Goal: Navigation & Orientation: Find specific page/section

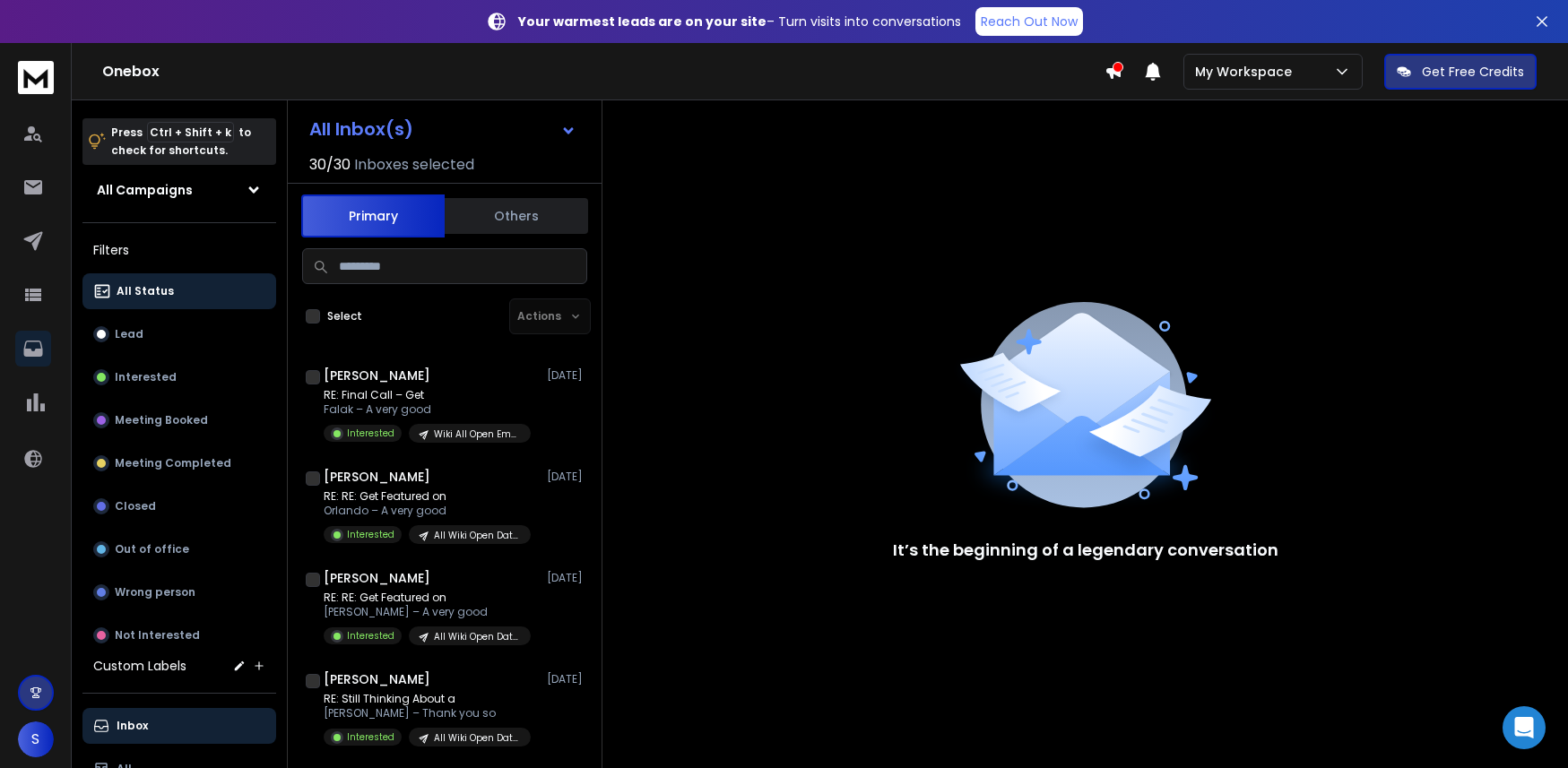
click at [496, 215] on button "Others" at bounding box center [516, 216] width 144 height 40
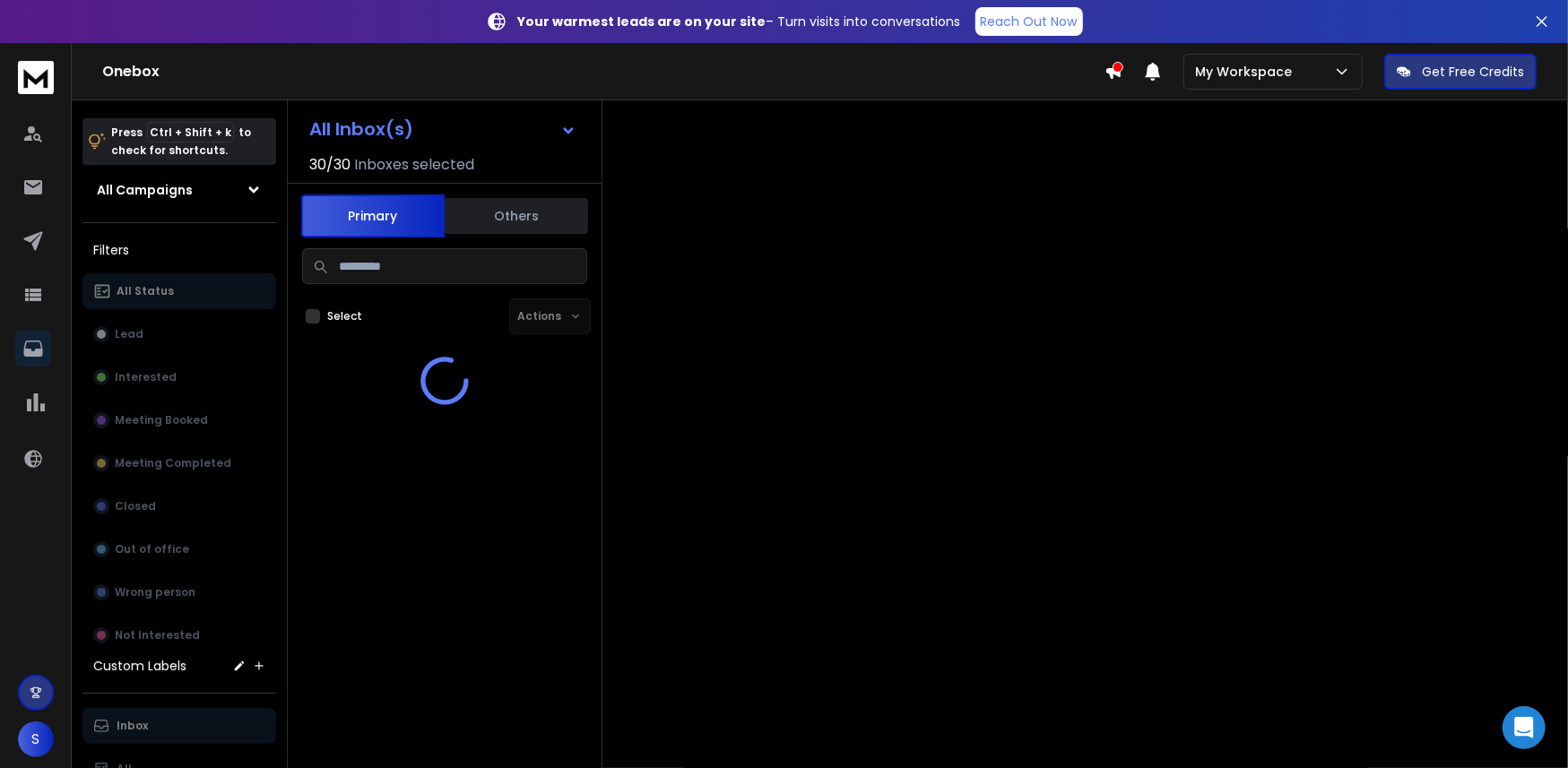
click at [381, 215] on button "Primary" at bounding box center [372, 216] width 144 height 43
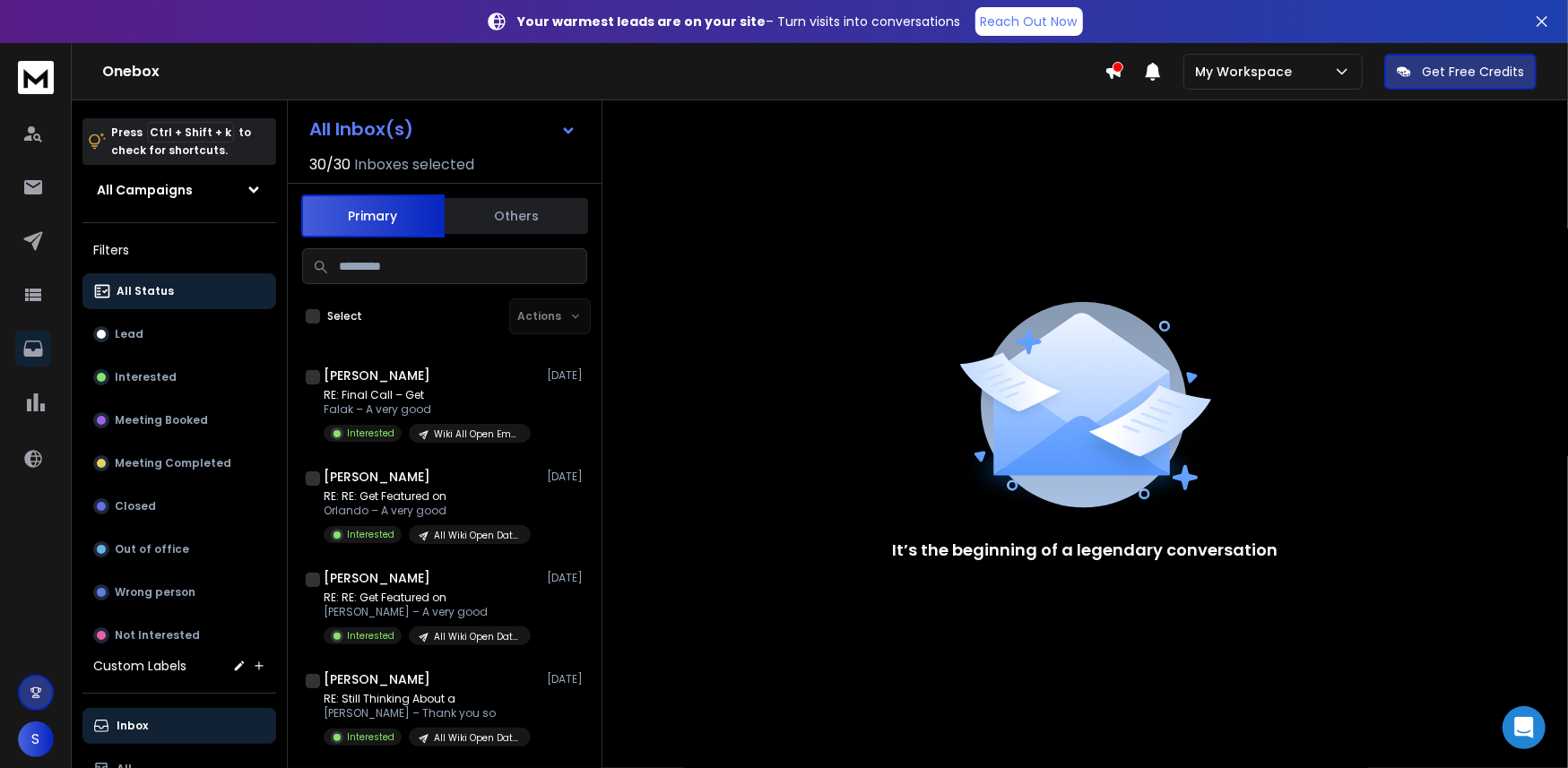
click at [536, 226] on button "Others" at bounding box center [516, 216] width 144 height 40
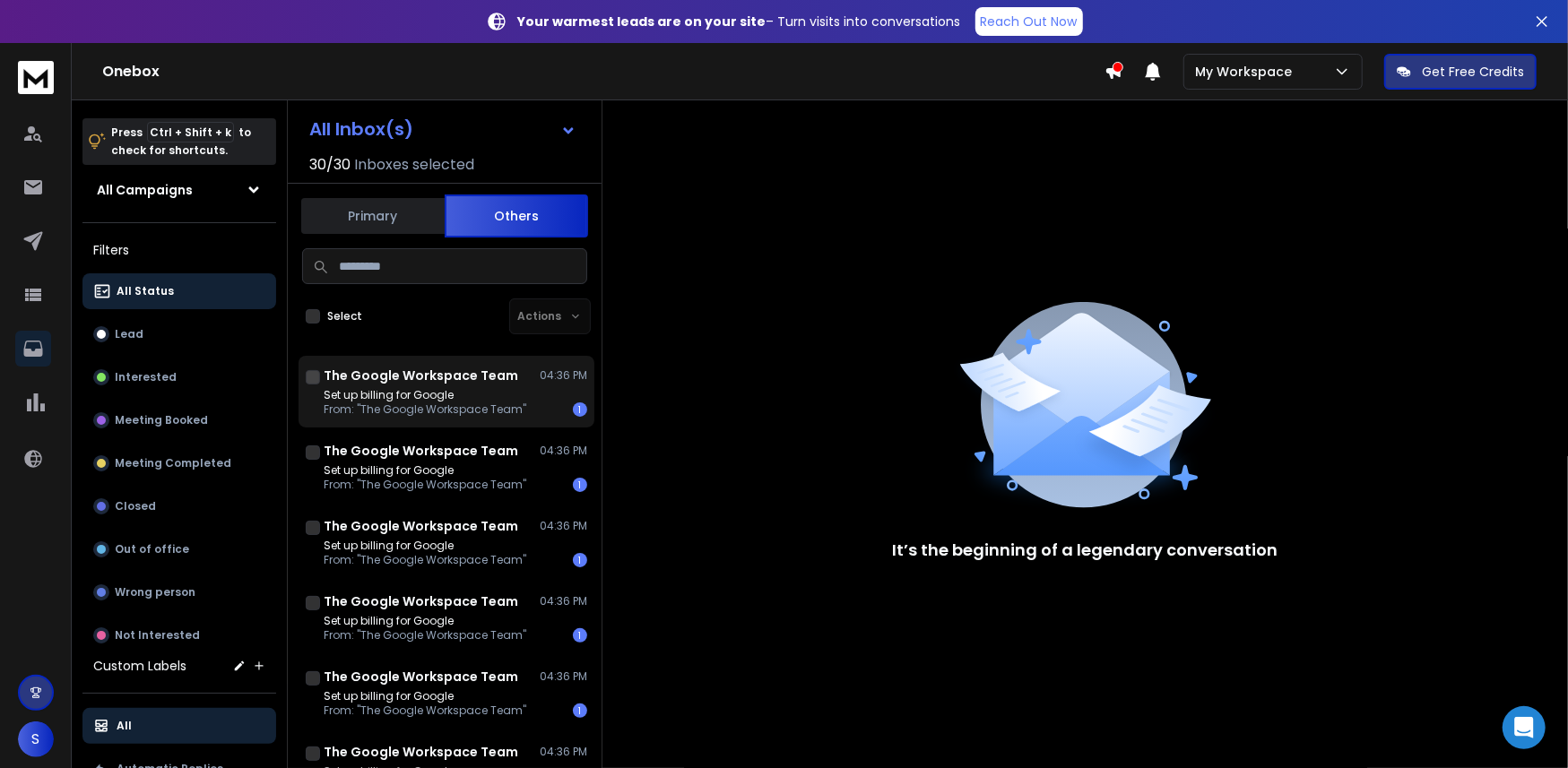
click at [385, 388] on p "Set up billing for Google" at bounding box center [425, 395] width 203 height 14
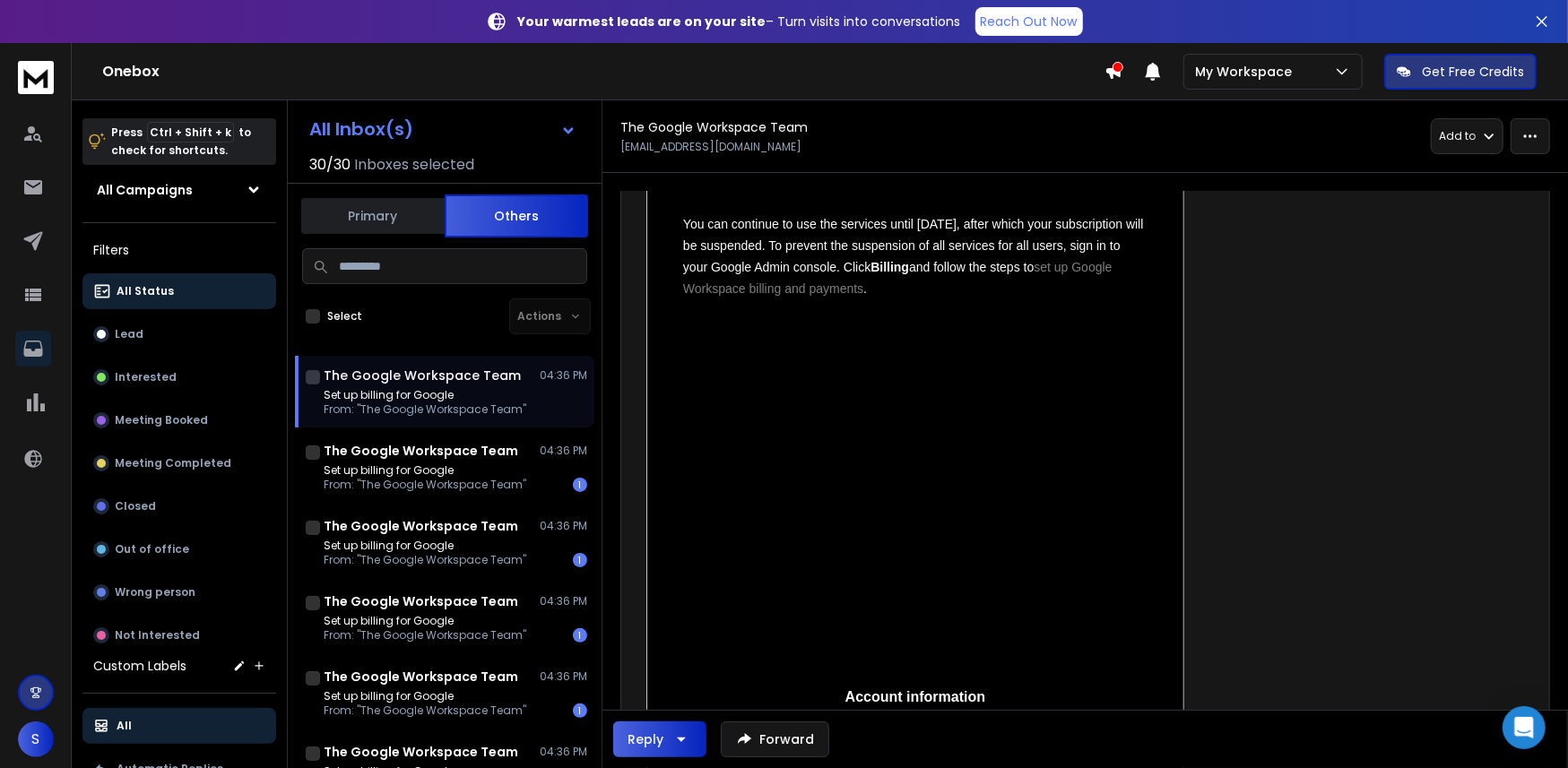
scroll to position [1195, 0]
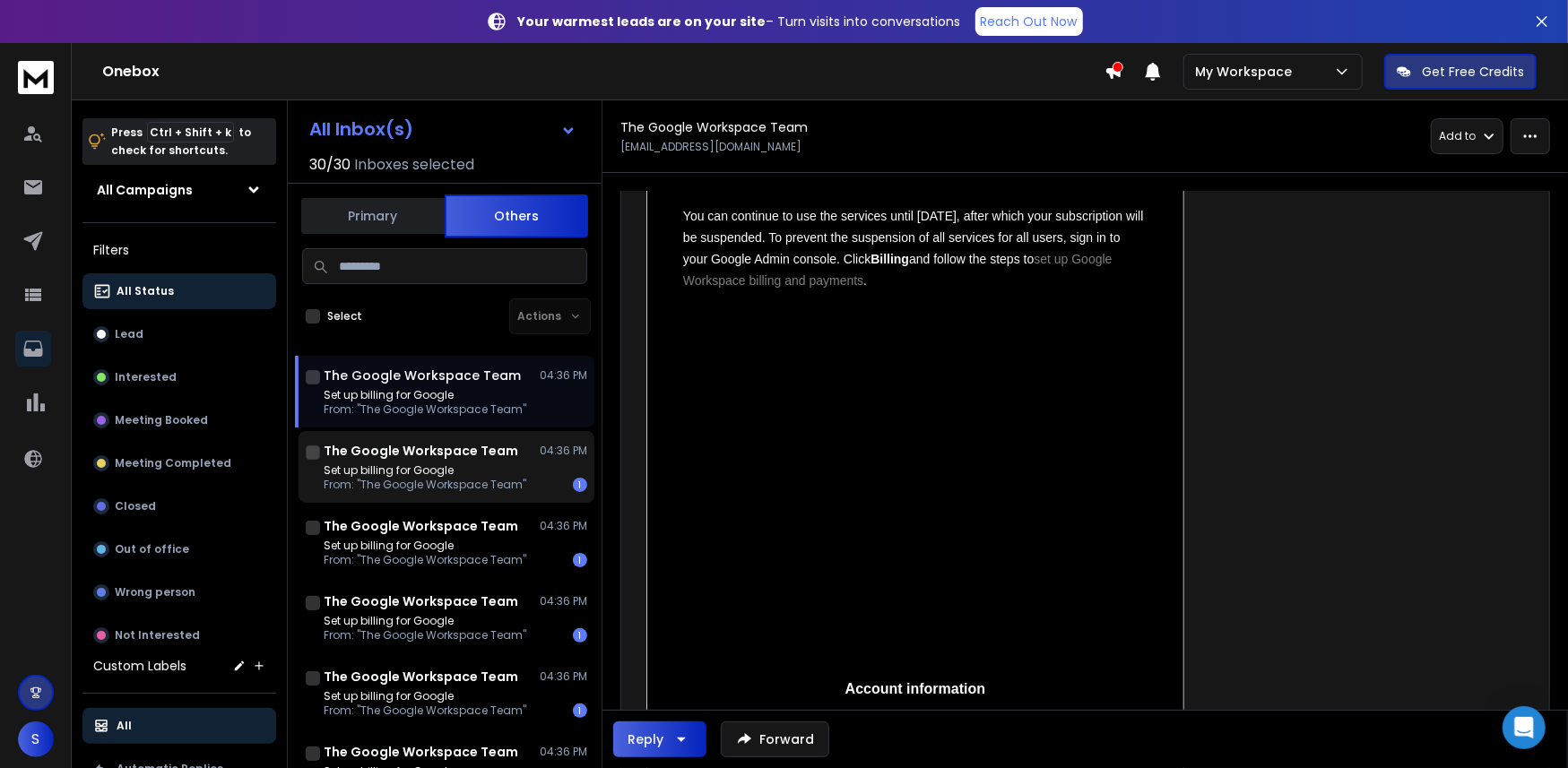
click at [359, 485] on p "From: "The Google Workspace Team"" at bounding box center [425, 485] width 203 height 14
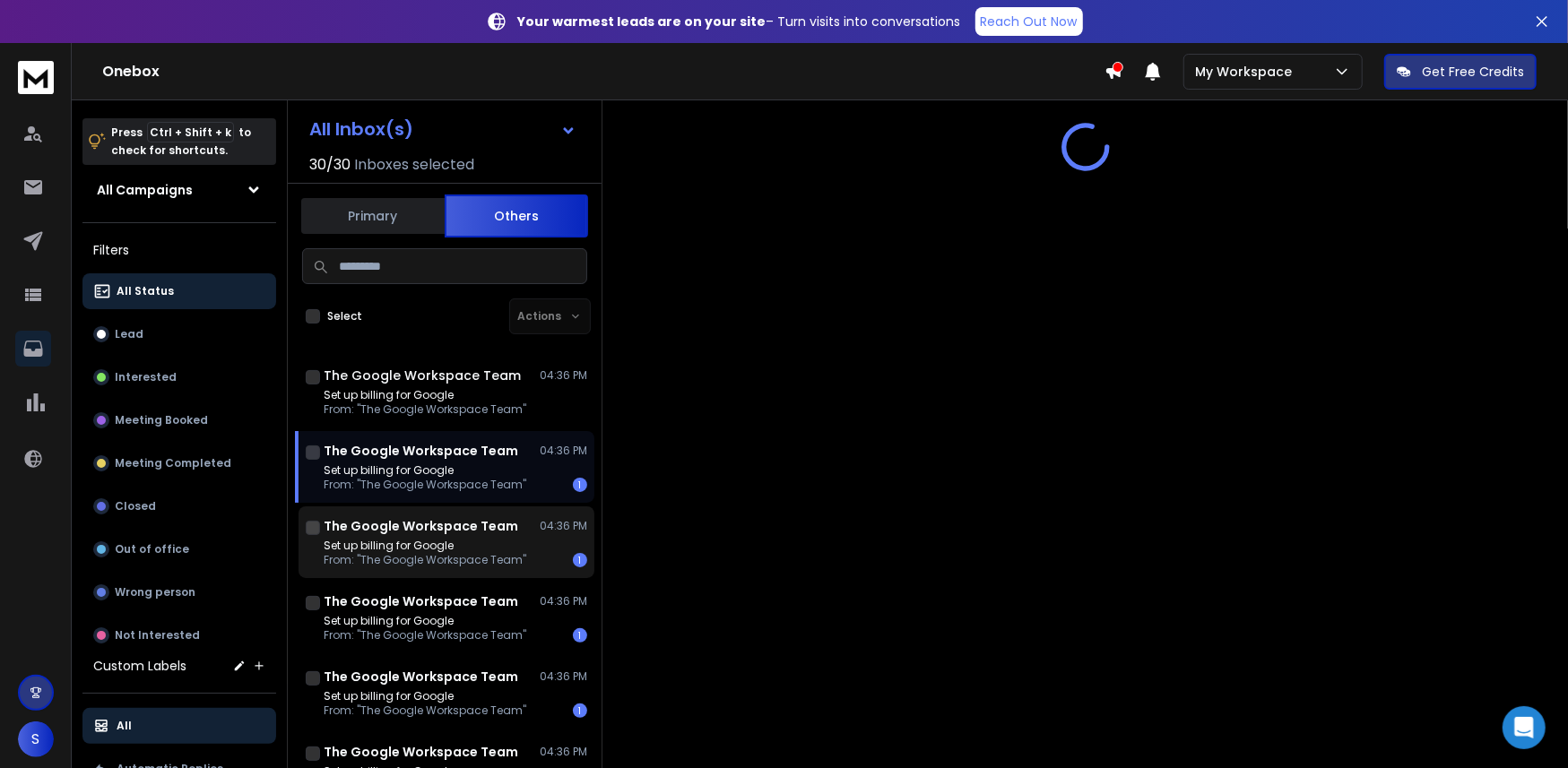
click at [409, 546] on p "Set up billing for Google" at bounding box center [425, 545] width 203 height 14
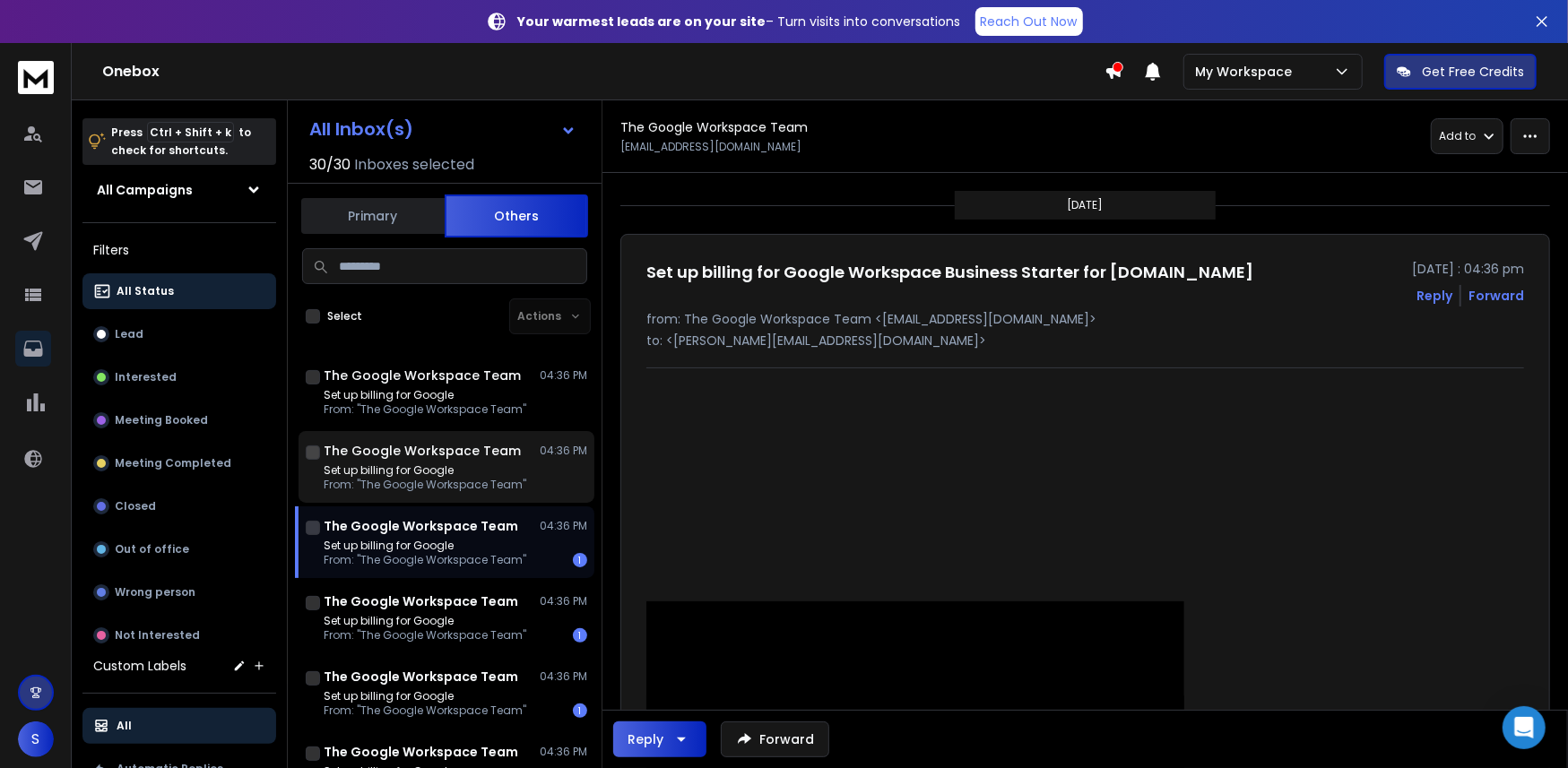
scroll to position [119, 0]
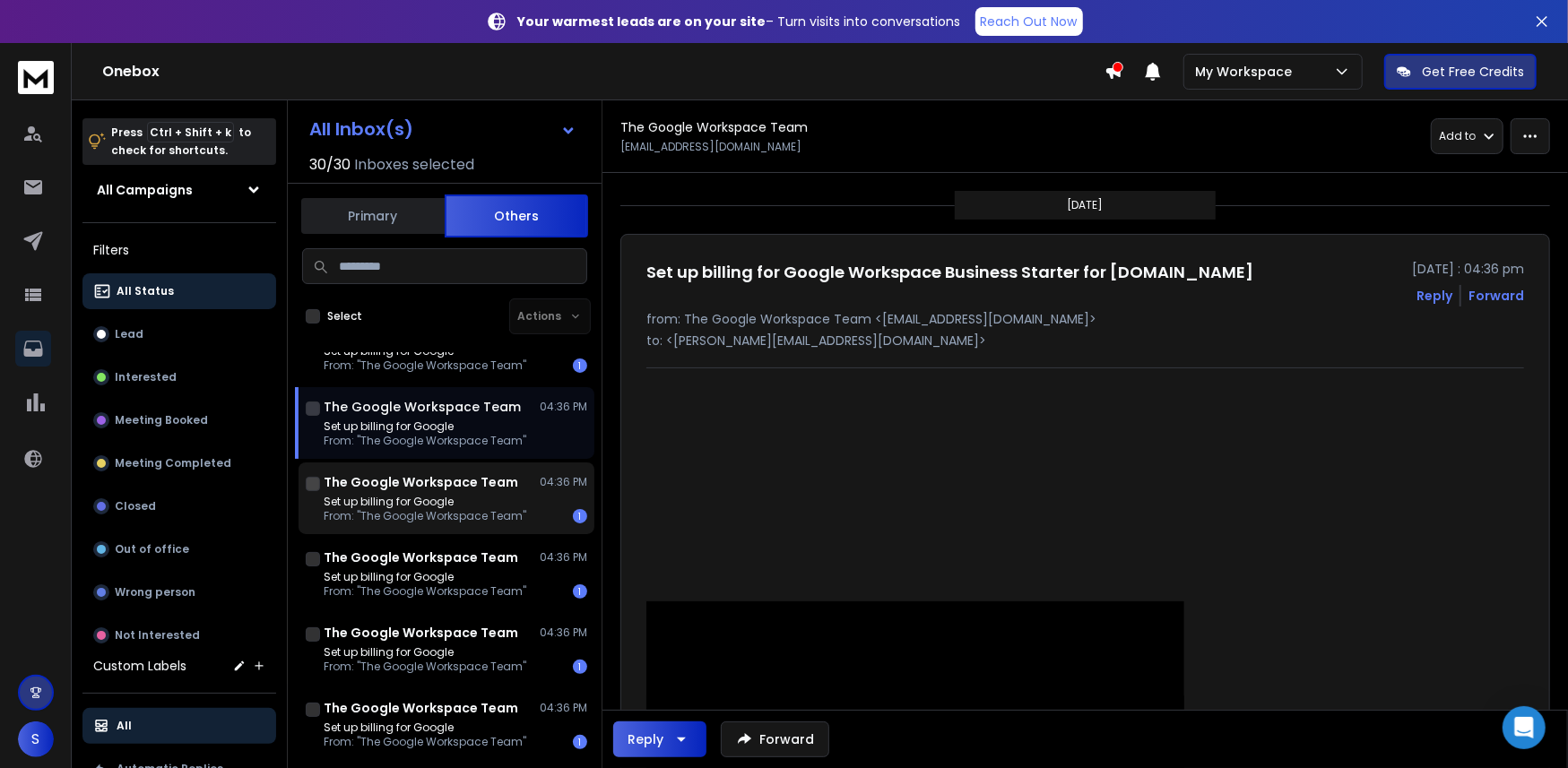
click at [432, 497] on p "Set up billing for Google" at bounding box center [425, 502] width 203 height 14
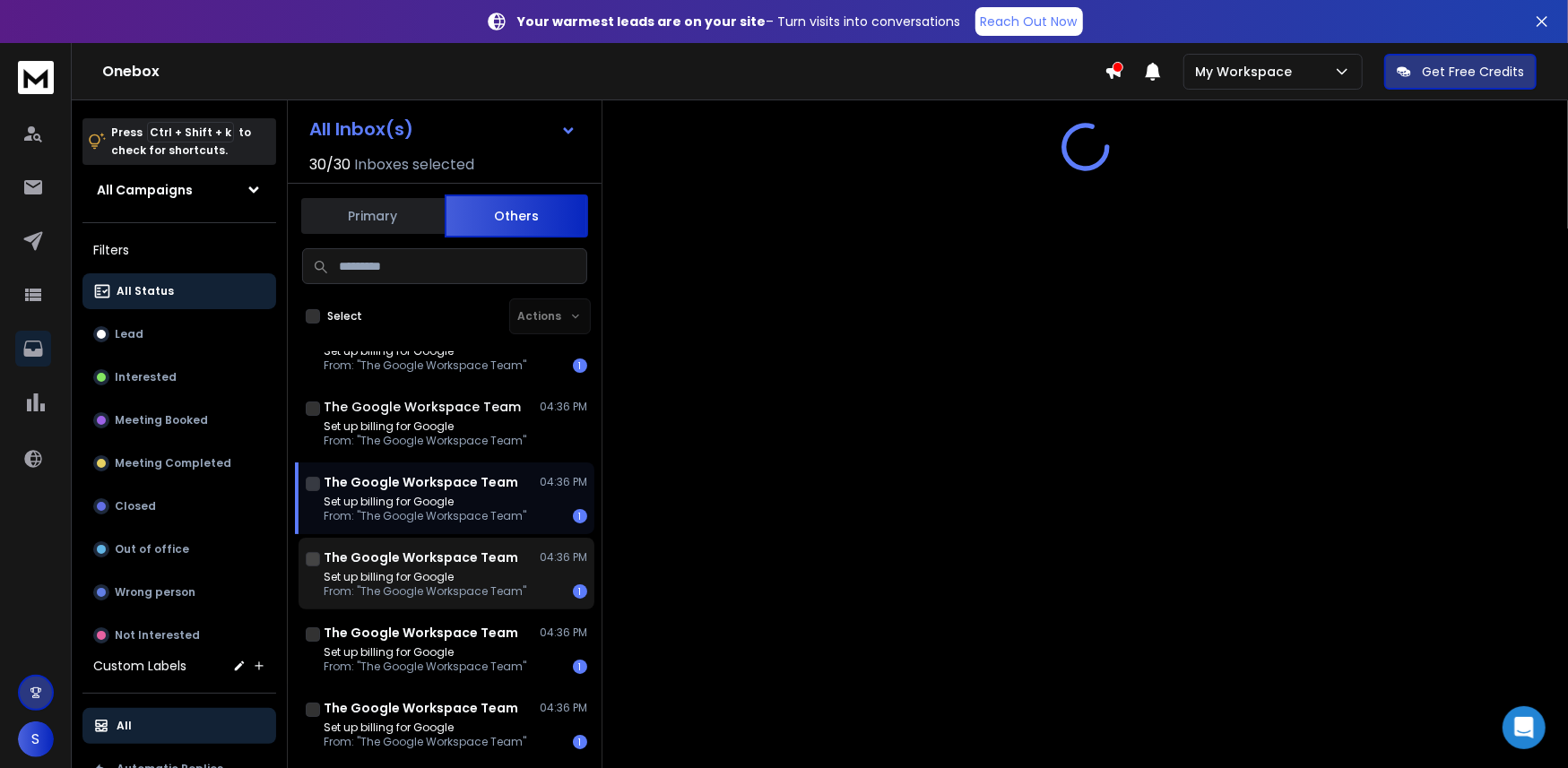
click at [435, 563] on h1 "The Google Workspace Team" at bounding box center [421, 557] width 195 height 18
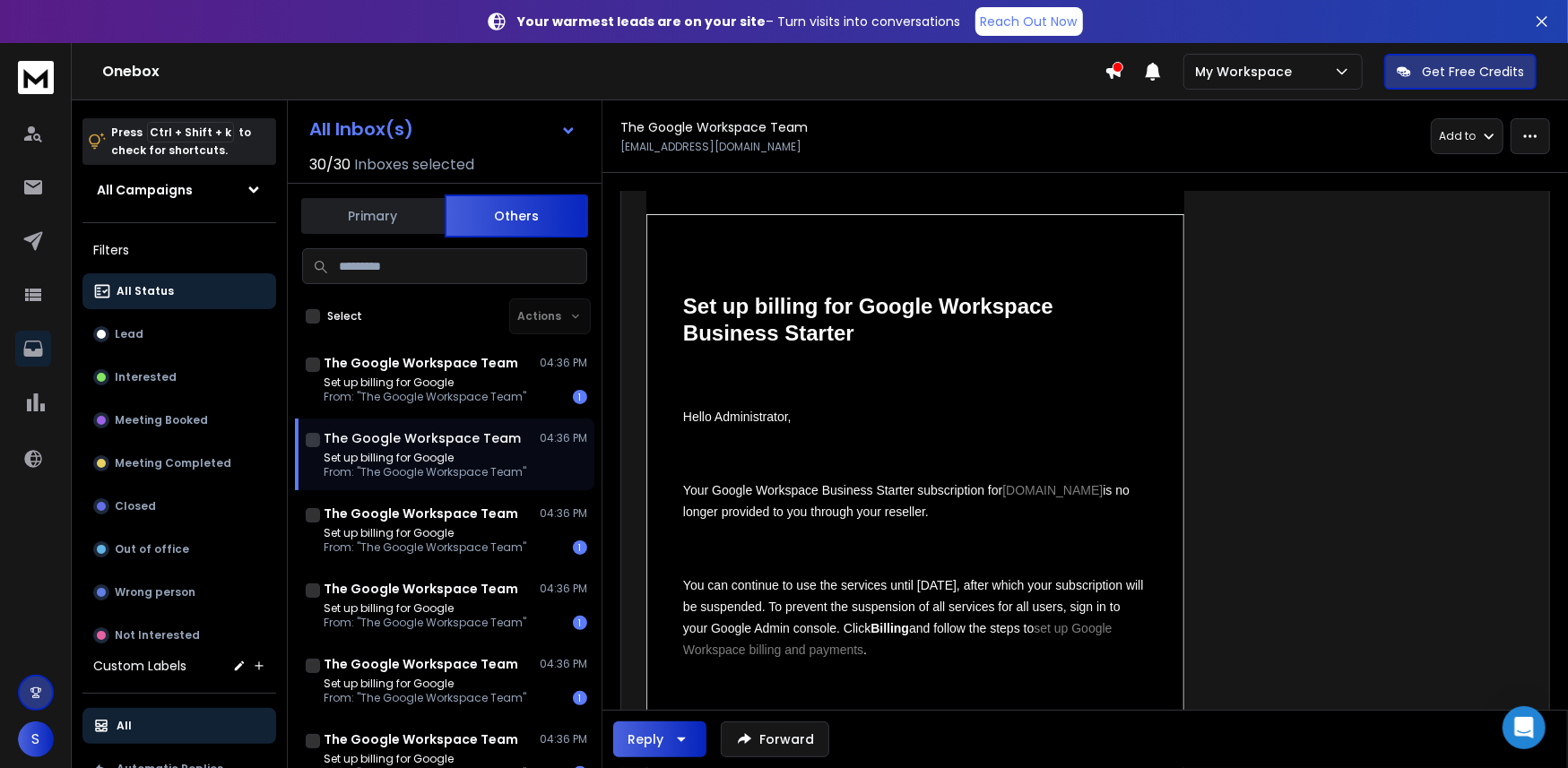
scroll to position [836, 0]
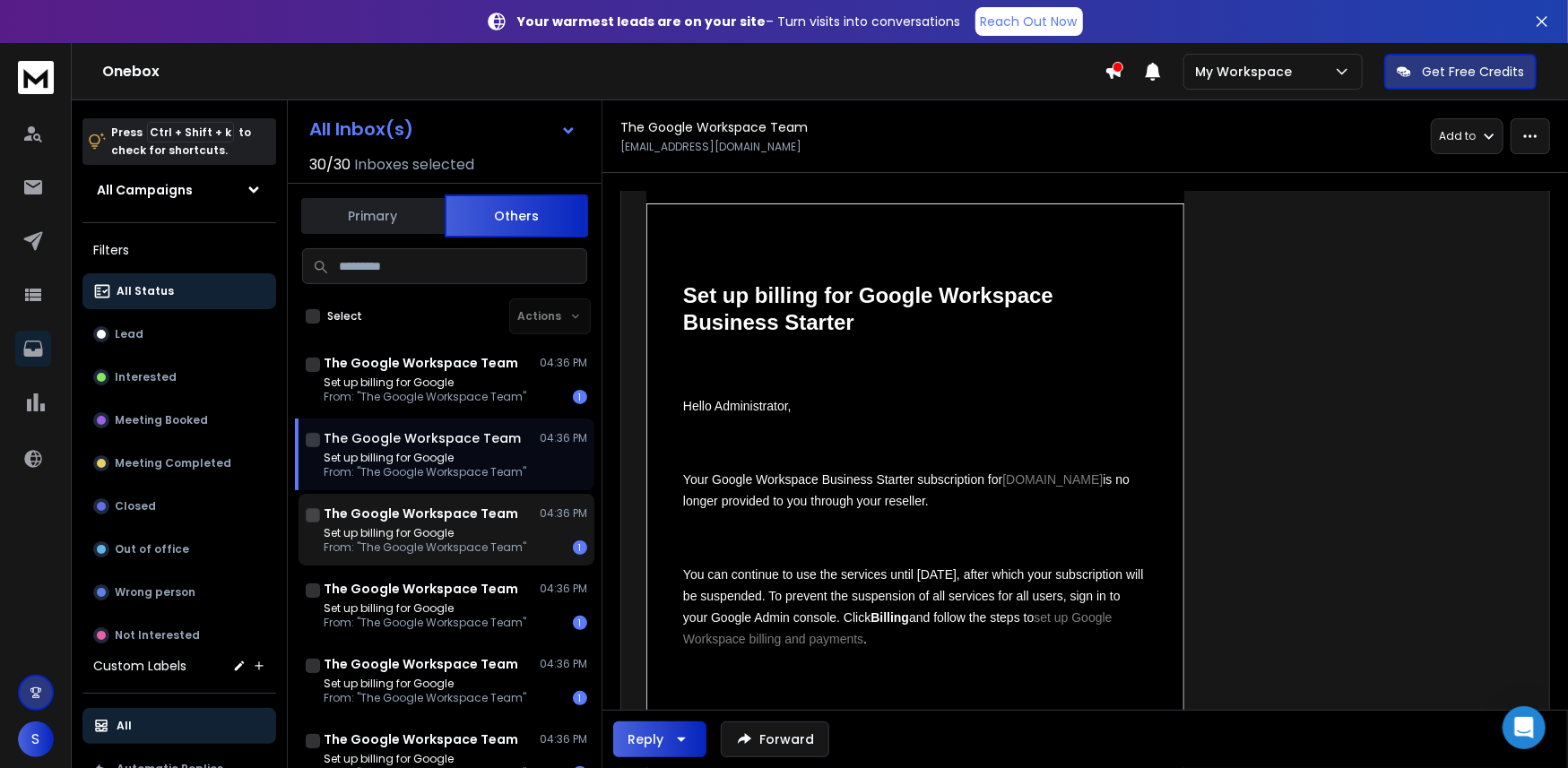
click at [418, 511] on h1 "The Google Workspace Team" at bounding box center [421, 514] width 195 height 18
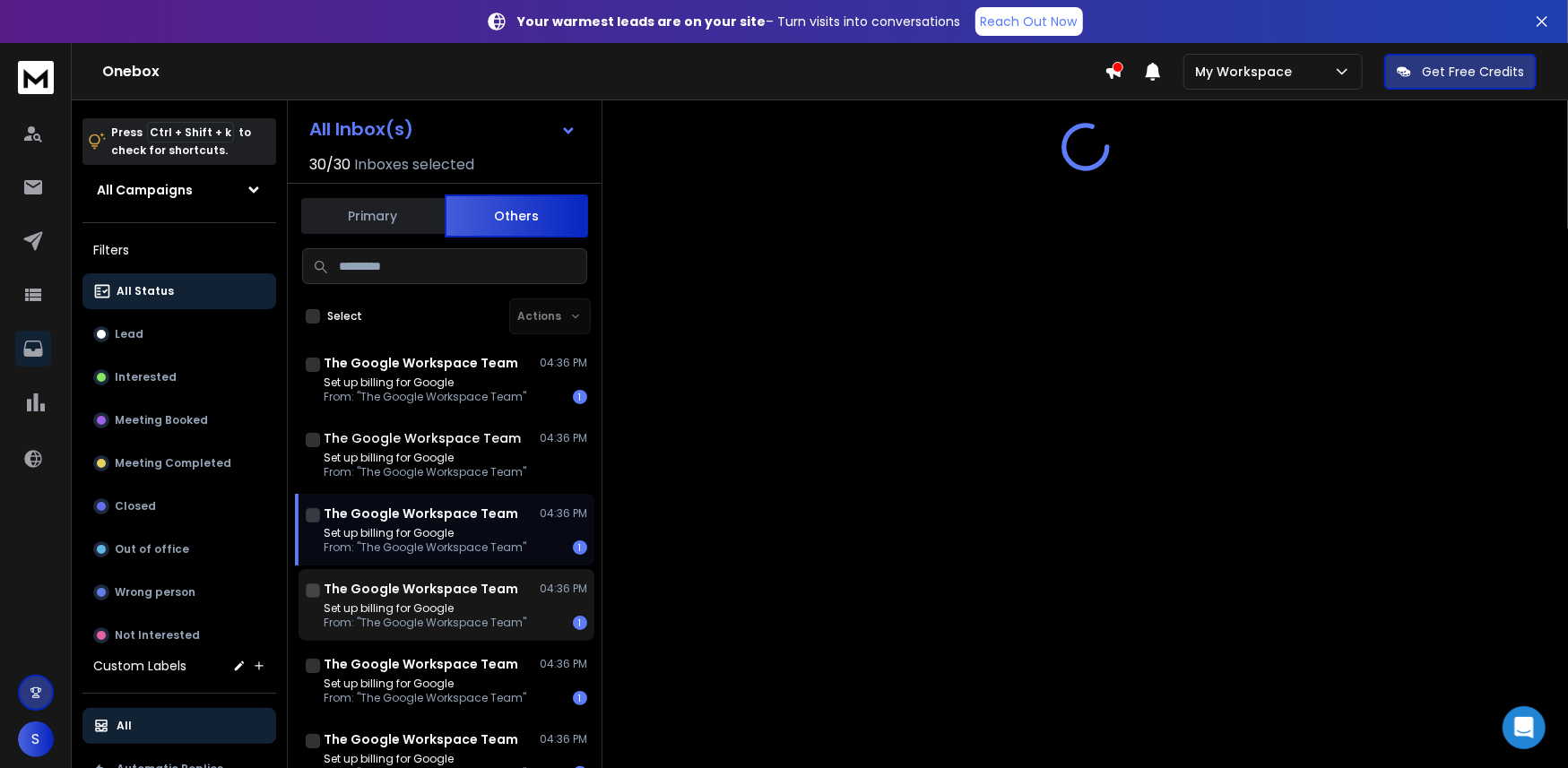
click at [429, 583] on h1 "The Google Workspace Team" at bounding box center [421, 589] width 195 height 18
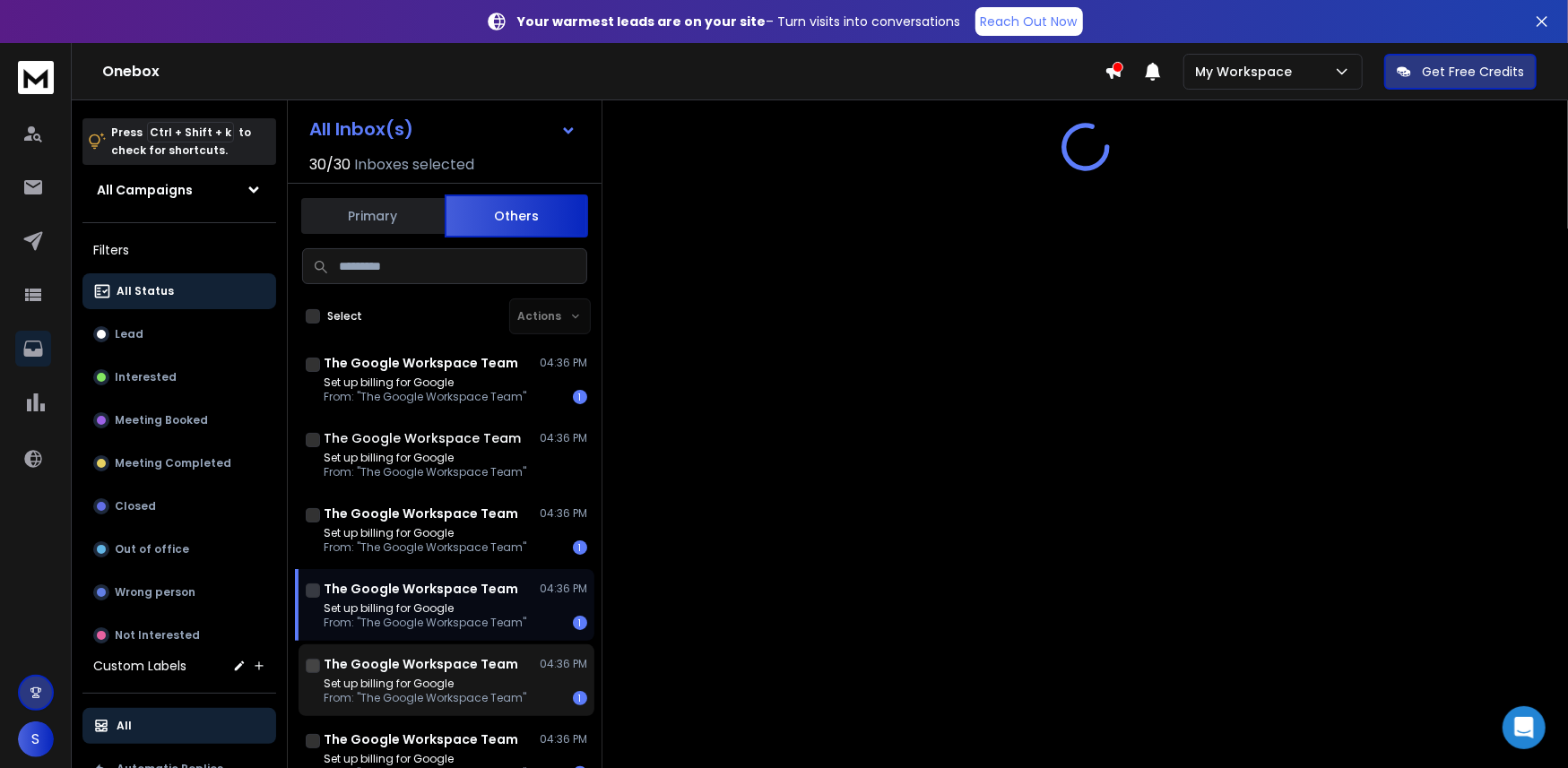
click at [416, 683] on p "Set up billing for Google" at bounding box center [425, 684] width 203 height 14
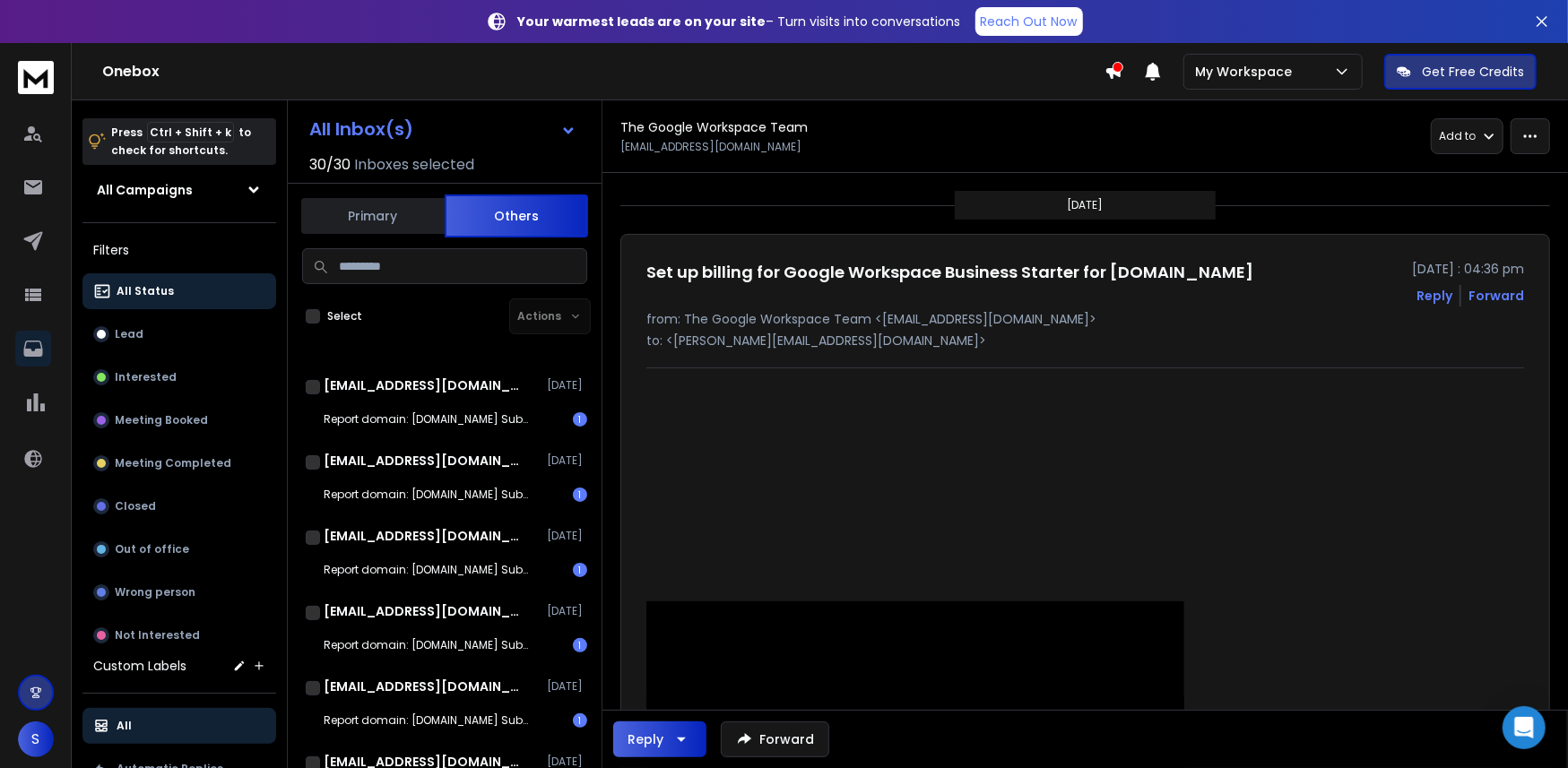
scroll to position [1434, 0]
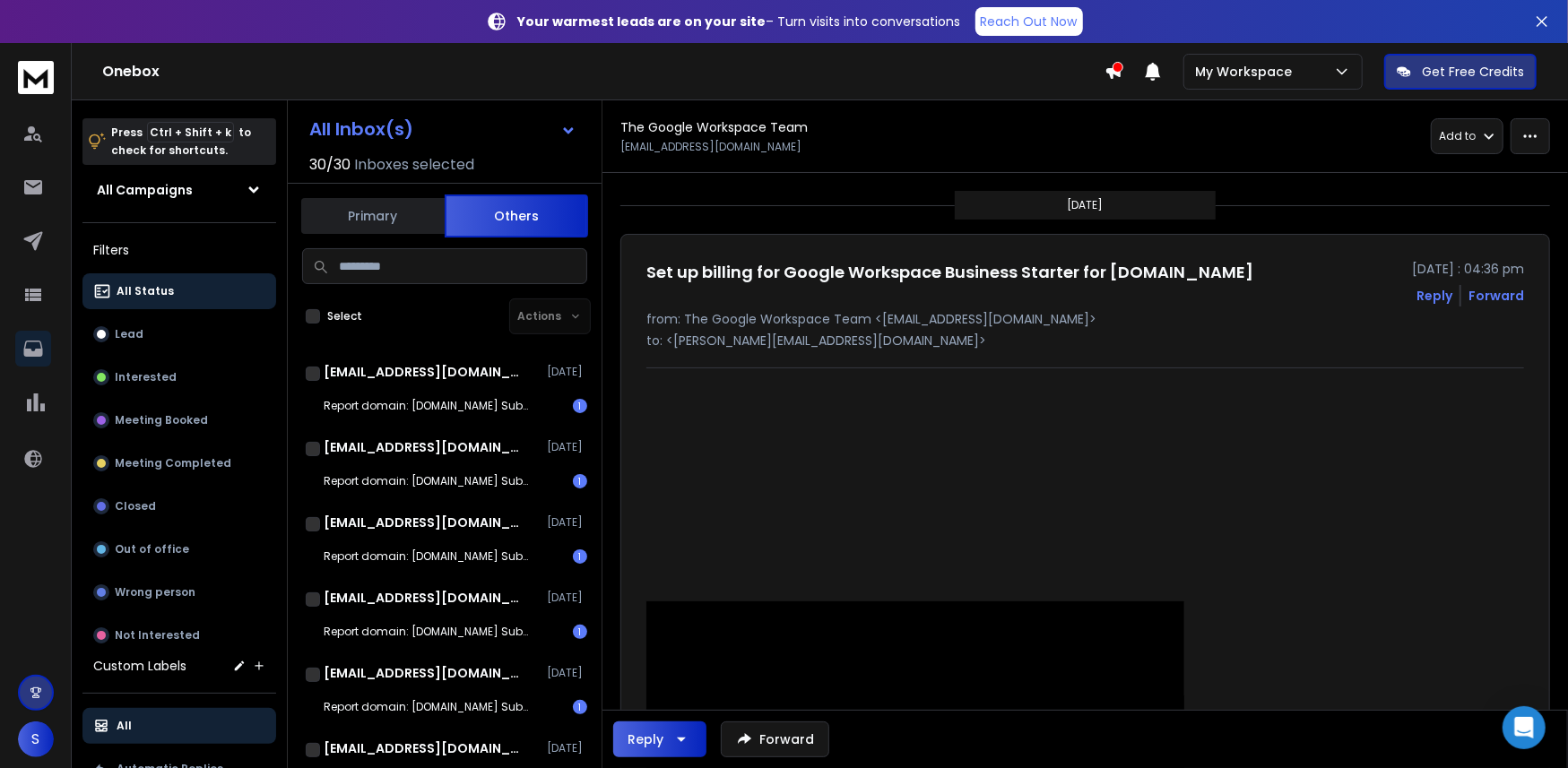
click at [392, 219] on button "Primary" at bounding box center [372, 216] width 144 height 40
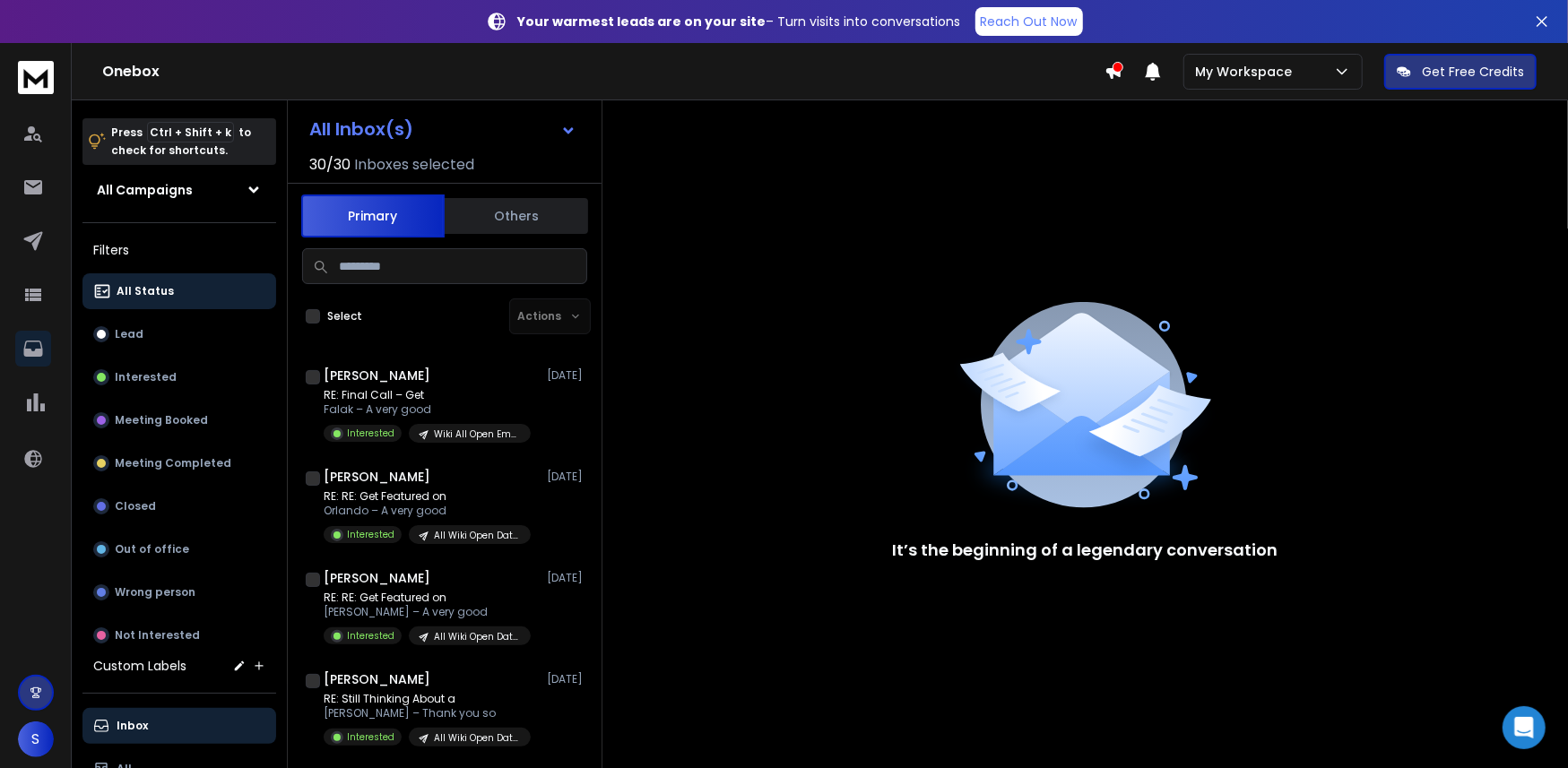
click at [567, 212] on button "Others" at bounding box center [516, 216] width 144 height 40
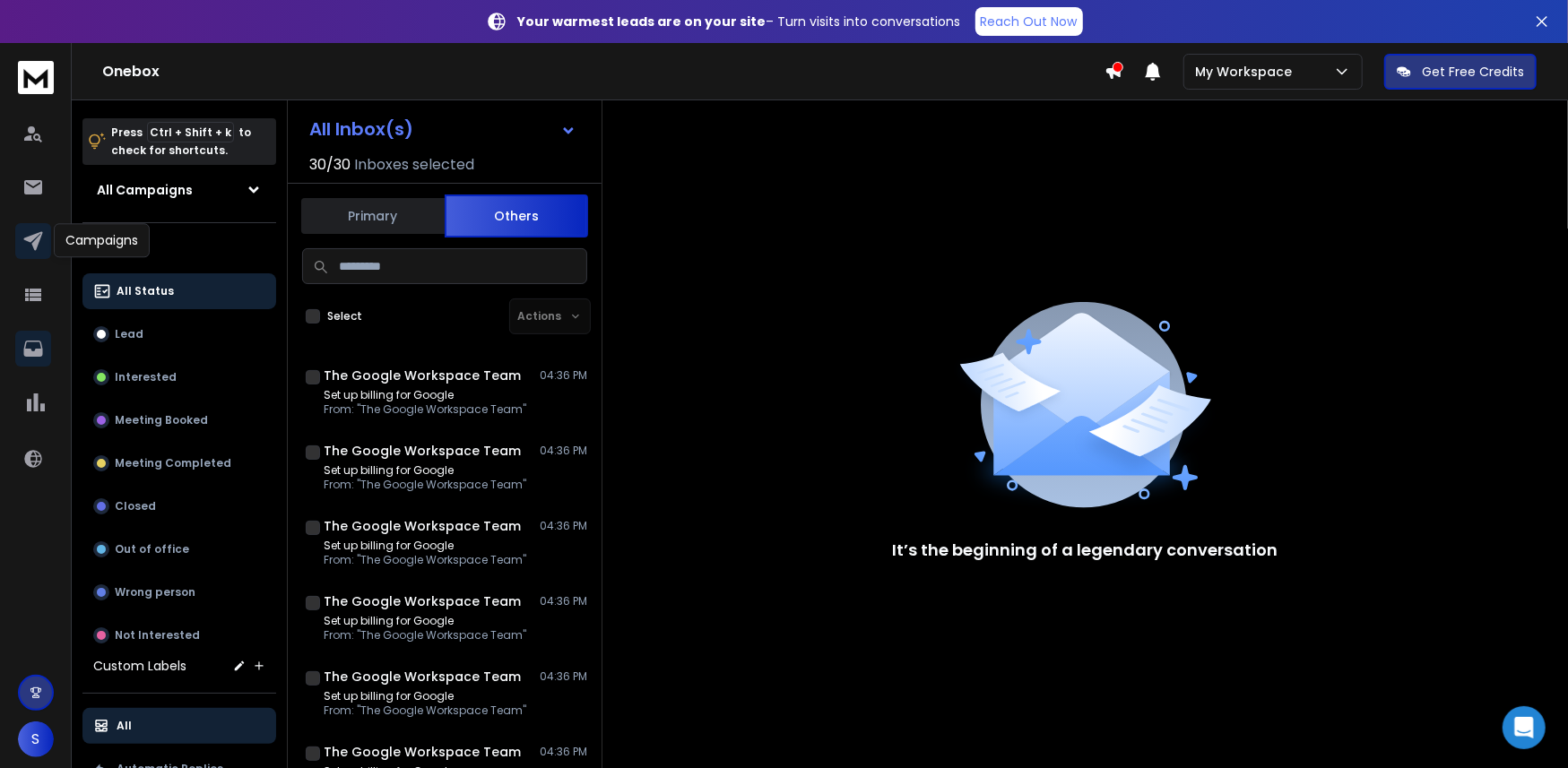
click at [43, 241] on icon at bounding box center [34, 241] width 22 height 22
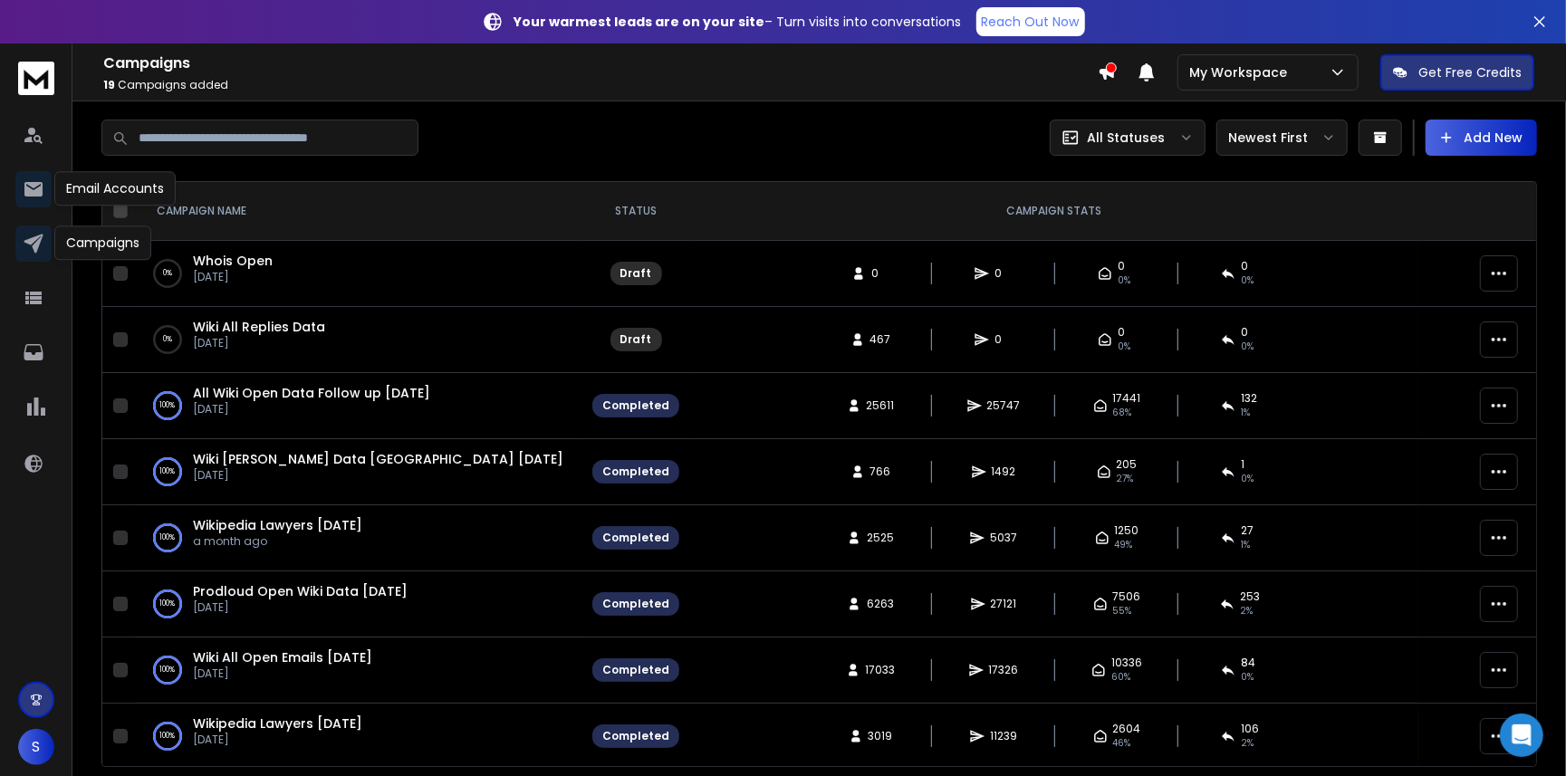
click at [42, 197] on icon at bounding box center [34, 189] width 22 height 22
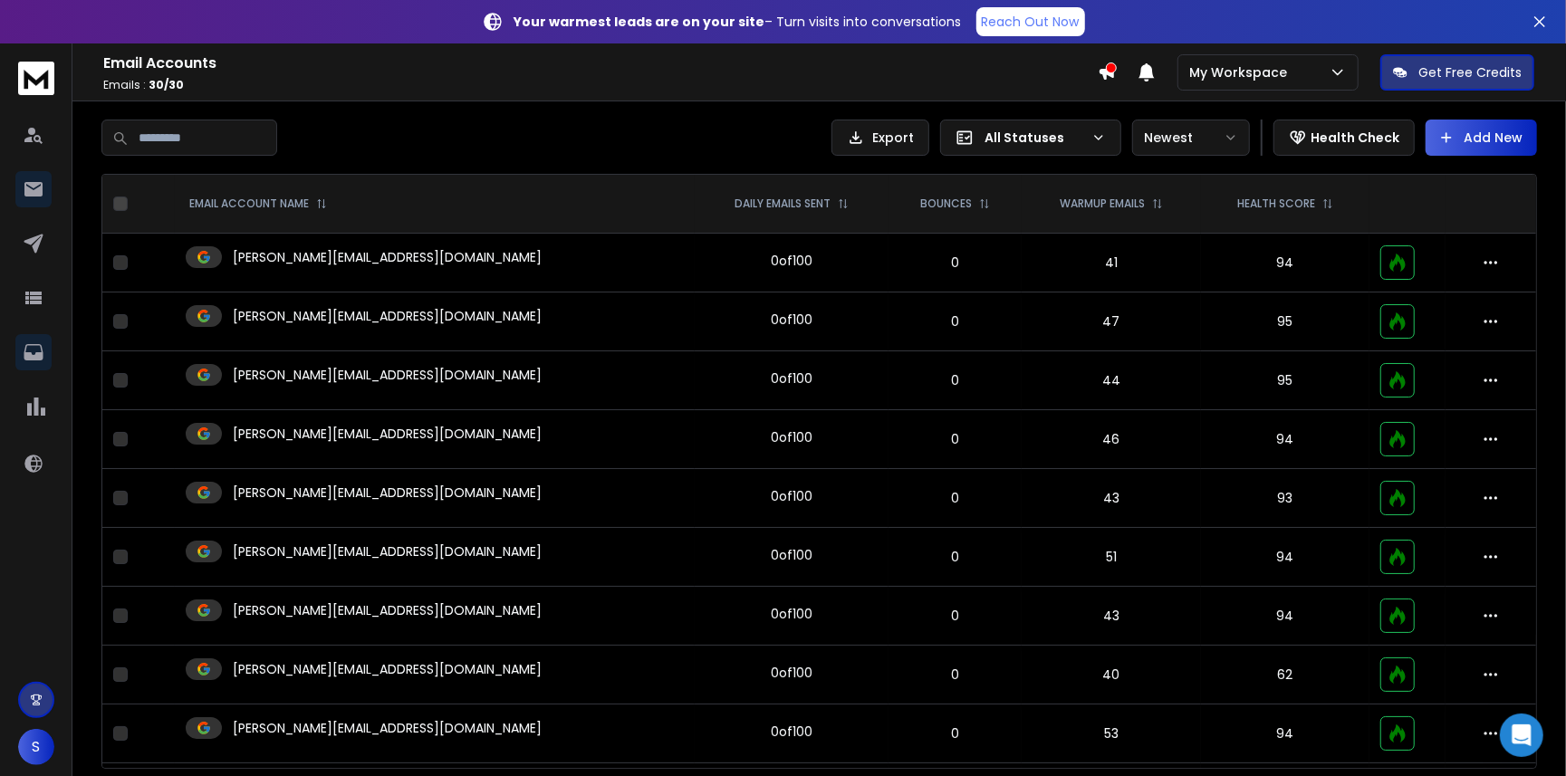
drag, startPoint x: 5, startPoint y: 368, endPoint x: 27, endPoint y: 359, distance: 23.2
click at [15, 367] on link at bounding box center [33, 352] width 36 height 36
click at [27, 359] on icon at bounding box center [33, 352] width 19 height 16
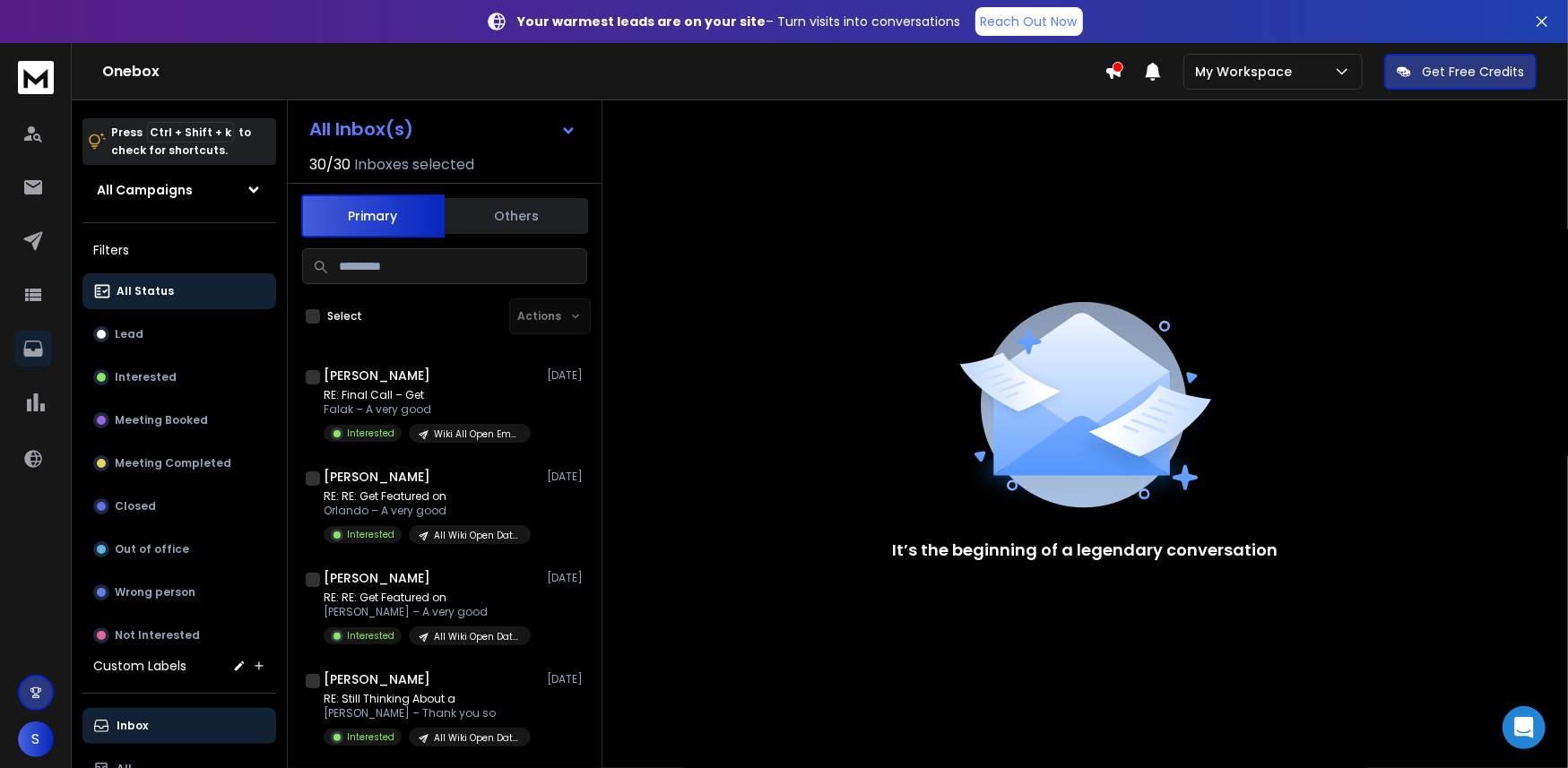
click at [524, 220] on button "Others" at bounding box center [516, 216] width 144 height 40
